Goal: Information Seeking & Learning: Check status

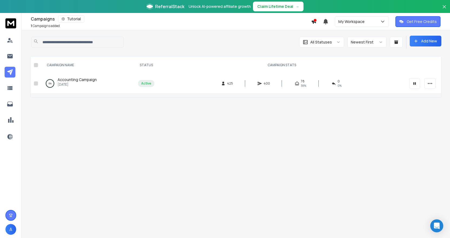
click at [8, 110] on div at bounding box center [11, 105] width 12 height 13
click at [11, 107] on icon at bounding box center [10, 104] width 6 height 6
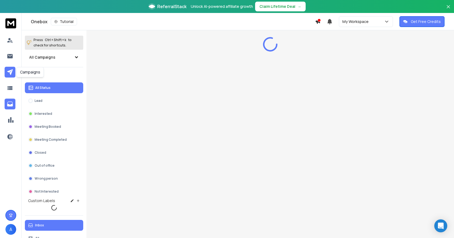
click at [11, 72] on icon at bounding box center [10, 72] width 6 height 6
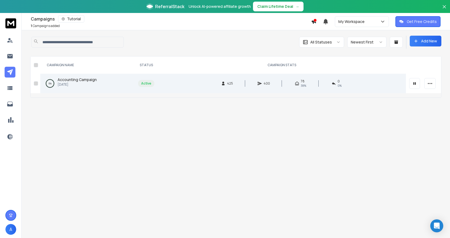
click at [78, 80] on span "Accounting Campaign" at bounding box center [77, 79] width 39 height 5
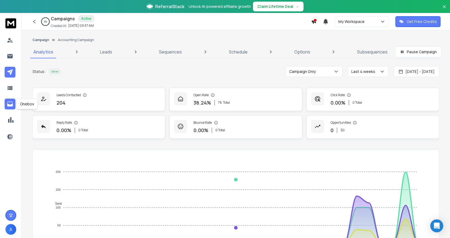
click at [11, 105] on icon at bounding box center [10, 104] width 6 height 5
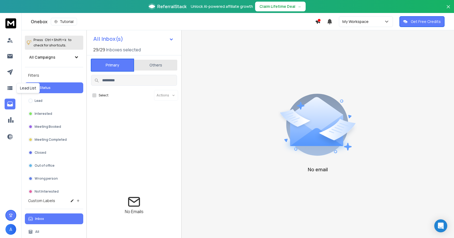
click at [16, 71] on div at bounding box center [11, 73] width 12 height 13
click at [13, 71] on icon at bounding box center [10, 72] width 6 height 6
